Goal: Navigation & Orientation: Find specific page/section

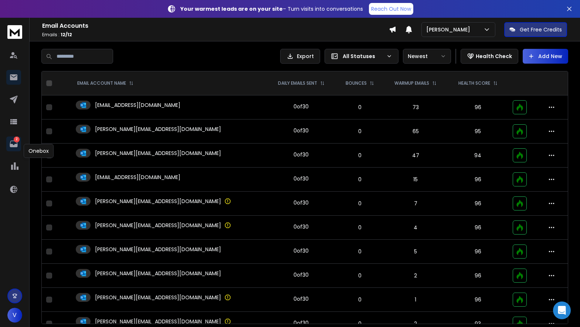
click at [9, 150] on link "2" at bounding box center [13, 143] width 15 height 15
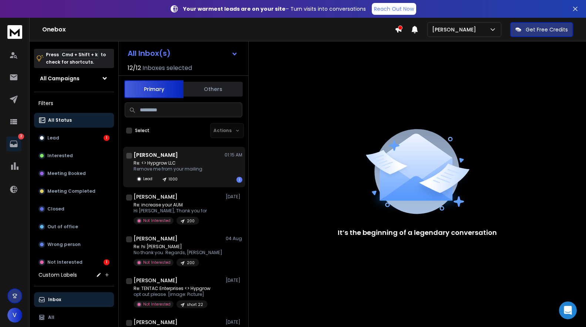
click at [202, 166] on p "Re: <> Hypgrow LLC" at bounding box center [168, 163] width 69 height 6
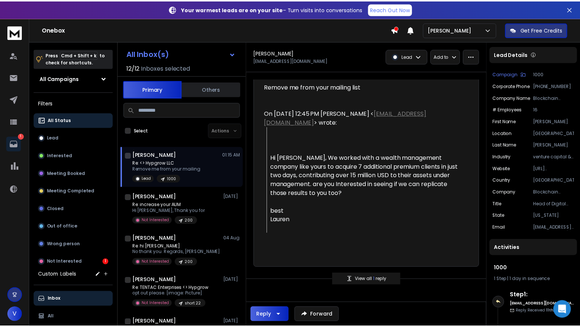
scroll to position [111, 0]
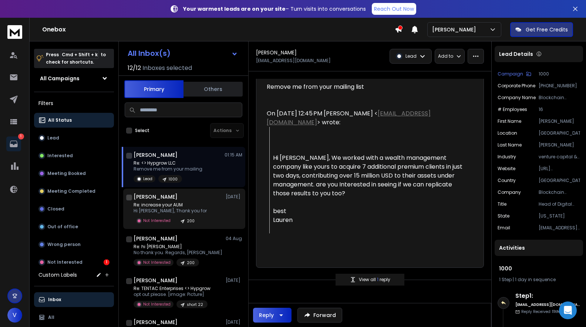
click at [200, 224] on div "Re: increase your AUM Hi [PERSON_NAME], Thank you for Not Interested 200" at bounding box center [170, 213] width 73 height 23
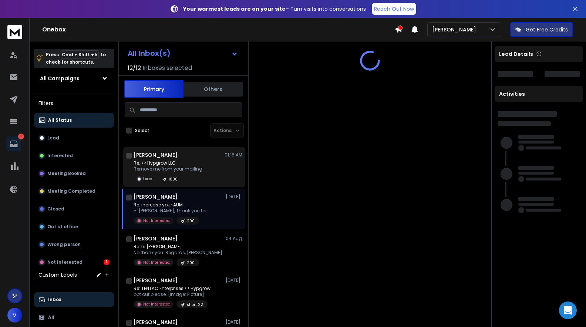
click at [220, 159] on div "[PERSON_NAME] 01:15 AM" at bounding box center [188, 154] width 109 height 7
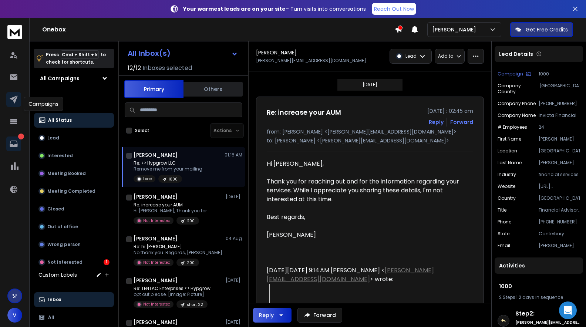
click at [15, 103] on icon at bounding box center [13, 99] width 9 height 9
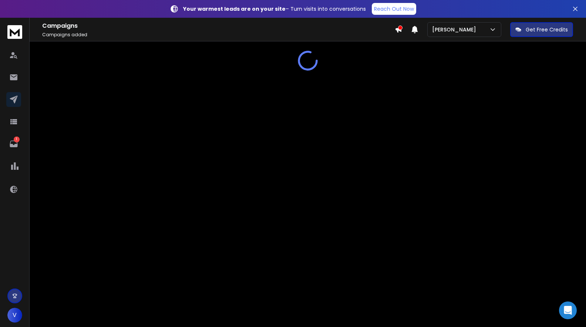
click at [572, 6] on icon at bounding box center [575, 9] width 7 height 7
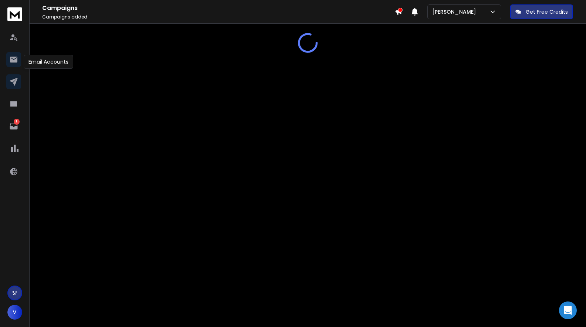
click at [20, 60] on link at bounding box center [13, 59] width 15 height 15
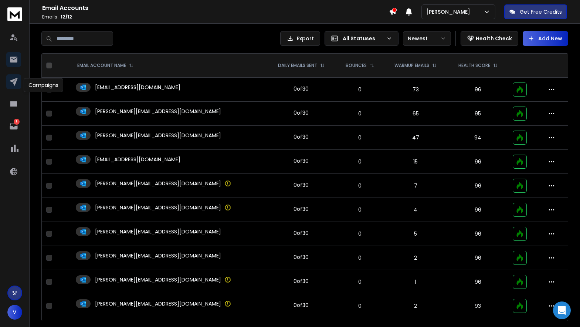
click at [15, 85] on icon at bounding box center [14, 82] width 8 height 8
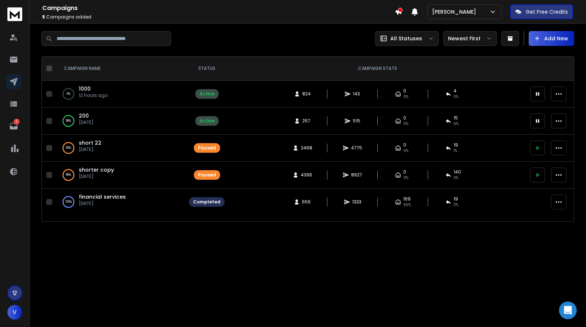
click at [108, 92] on h1 "1000" at bounding box center [93, 88] width 29 height 7
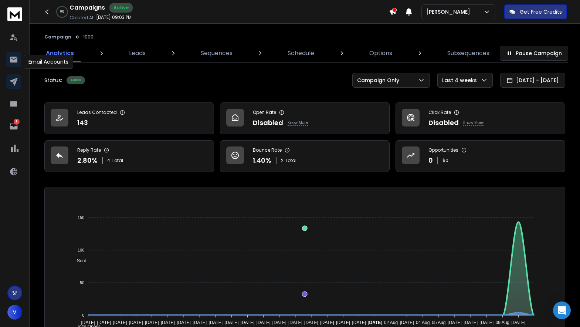
click at [17, 61] on icon at bounding box center [13, 60] width 7 height 6
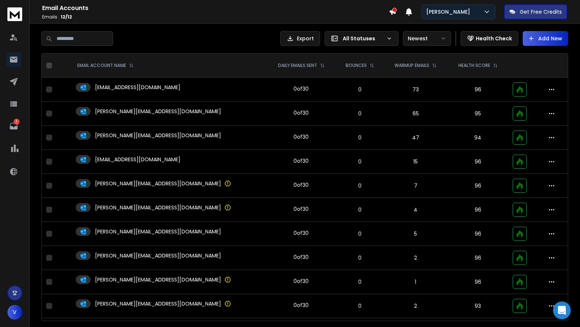
click at [449, 15] on p "[PERSON_NAME]" at bounding box center [449, 11] width 47 height 7
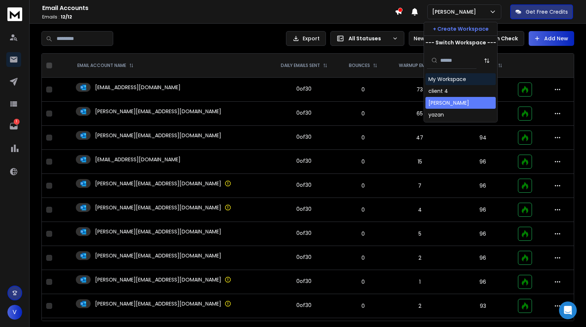
click at [459, 83] on div "My Workspace" at bounding box center [447, 78] width 38 height 7
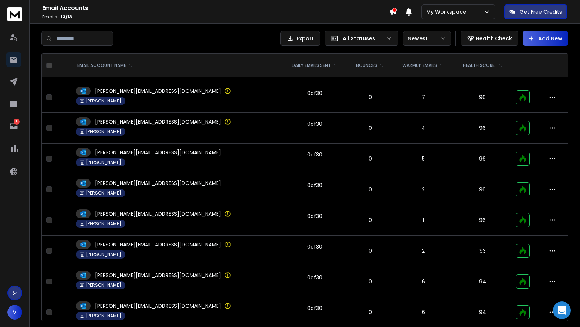
scroll to position [177, 0]
